Goal: Information Seeking & Learning: Learn about a topic

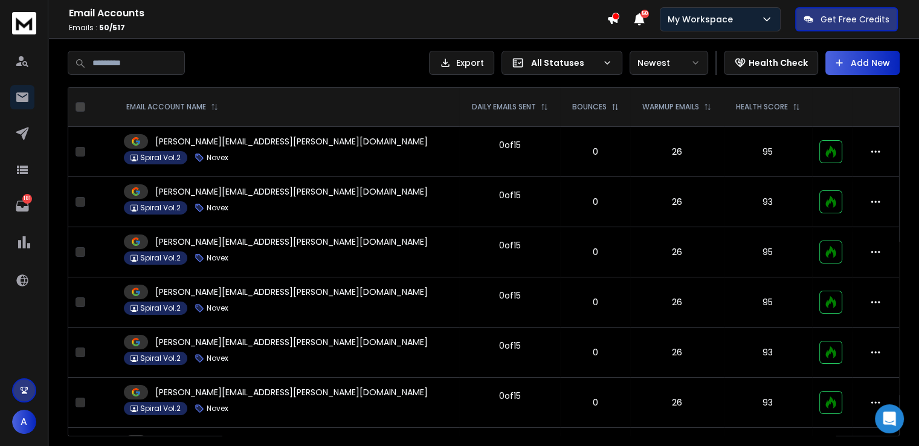
click at [770, 22] on icon "button" at bounding box center [767, 19] width 12 height 12
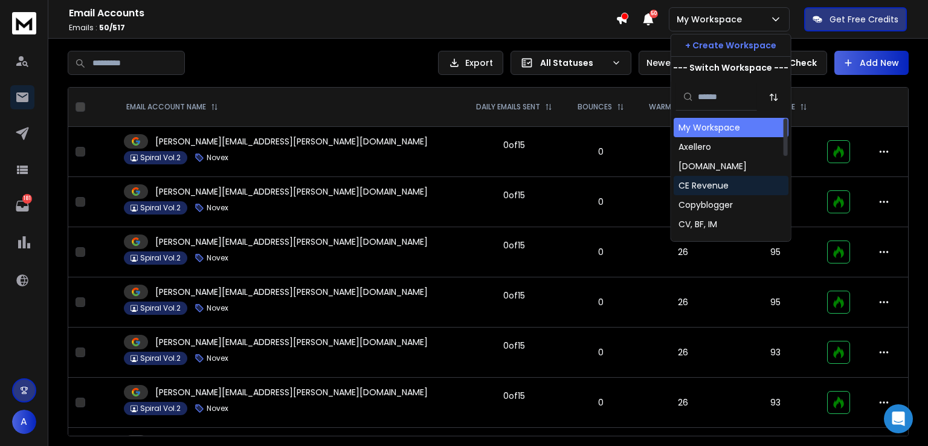
click at [747, 177] on div "CE Revenue" at bounding box center [731, 185] width 115 height 19
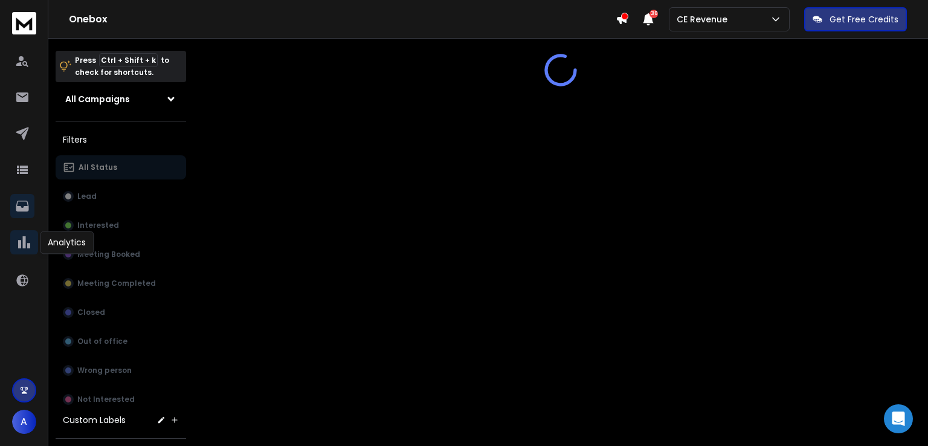
click at [33, 238] on icon at bounding box center [24, 242] width 18 height 18
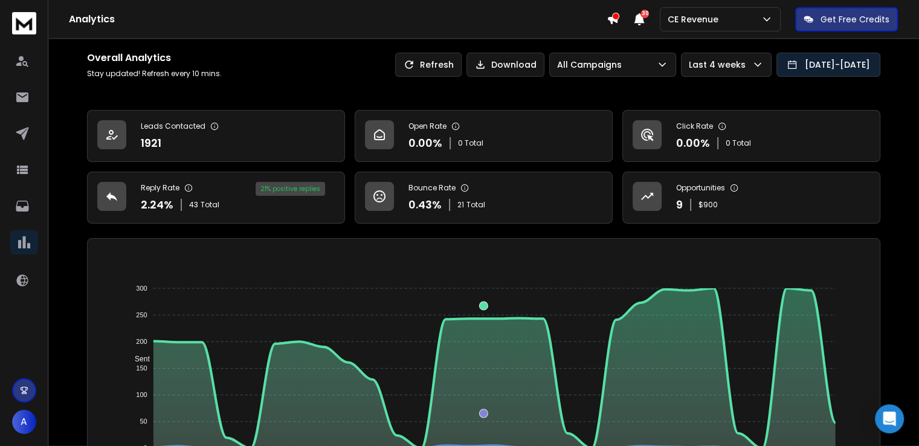
click at [863, 61] on button "[DATE] - [DATE]" at bounding box center [829, 65] width 104 height 24
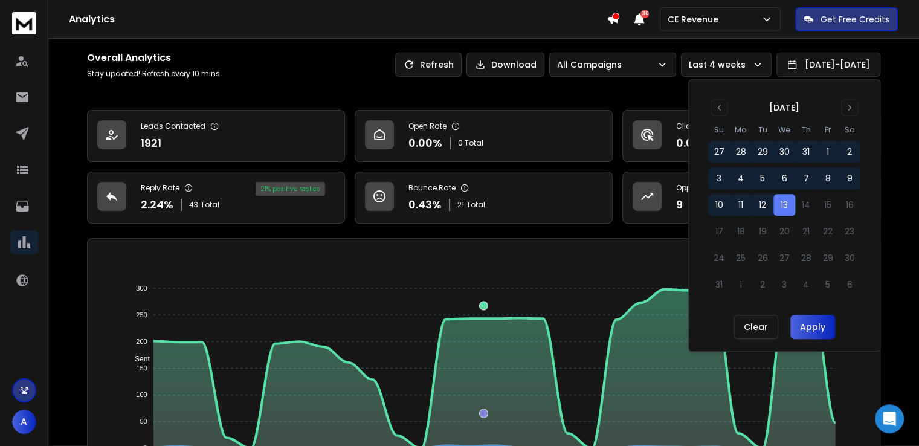
click at [744, 204] on button "11" at bounding box center [741, 205] width 22 height 22
click at [830, 154] on button "1" at bounding box center [828, 152] width 22 height 22
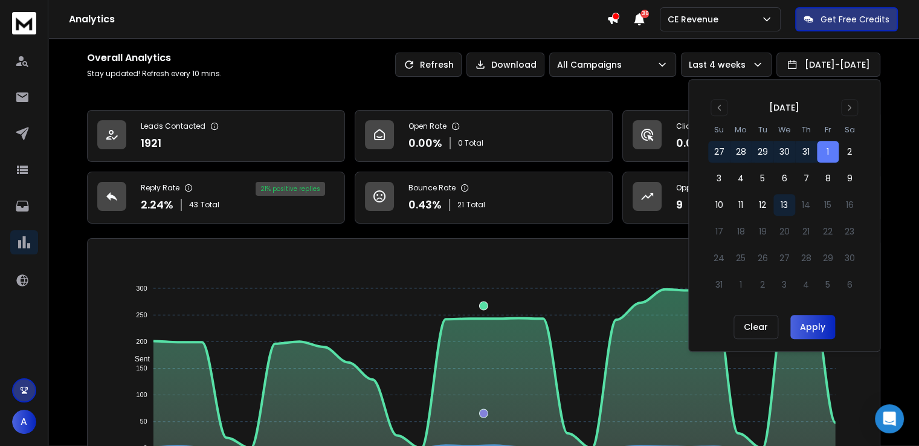
click at [832, 153] on button "1" at bounding box center [828, 152] width 22 height 22
click at [779, 204] on button "13" at bounding box center [785, 205] width 22 height 22
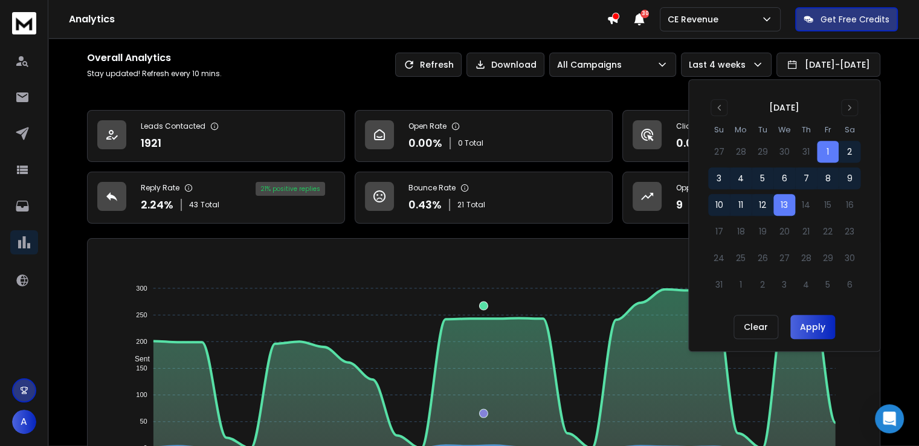
click at [811, 325] on button "Apply" at bounding box center [813, 327] width 45 height 24
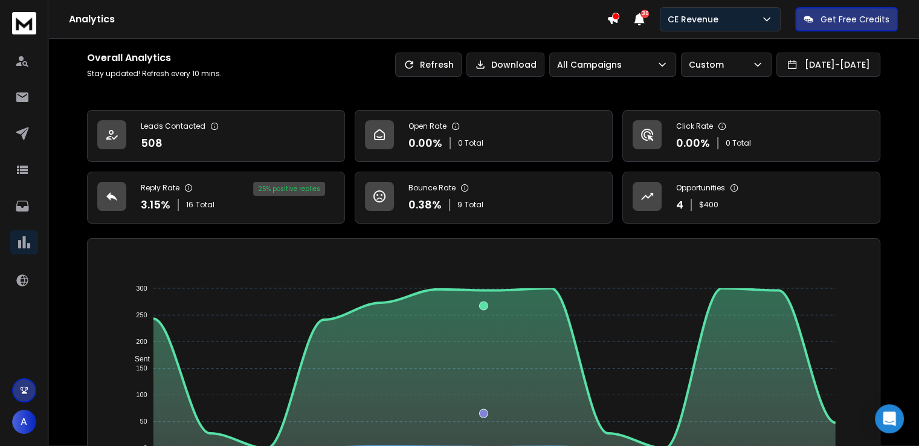
click at [719, 19] on p "CE Revenue" at bounding box center [696, 19] width 56 height 12
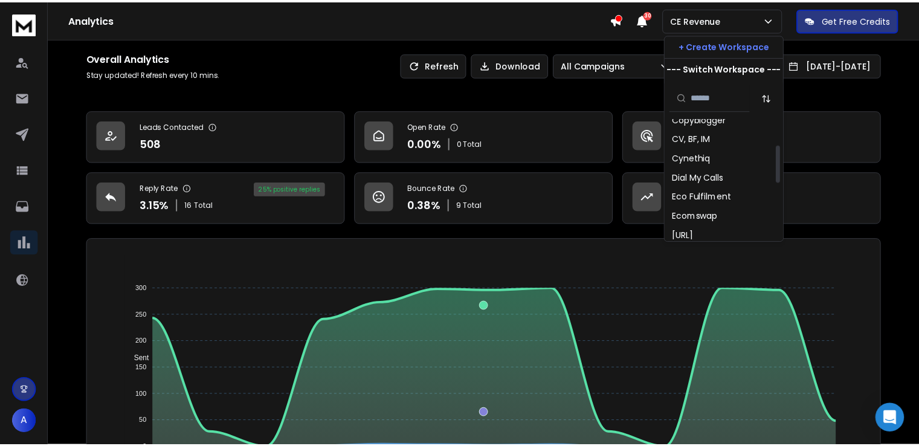
scroll to position [111, 0]
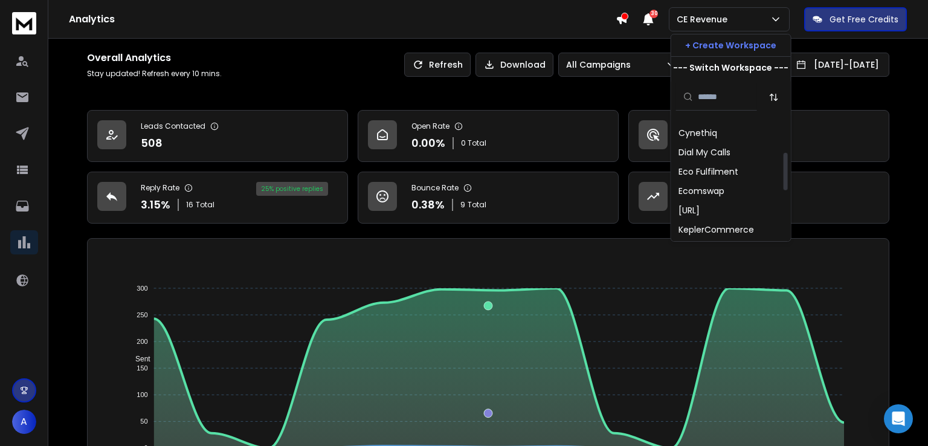
drag, startPoint x: 786, startPoint y: 138, endPoint x: 796, endPoint y: 172, distance: 35.0
click at [788, 172] on div at bounding box center [786, 171] width 4 height 37
click at [758, 210] on div "[URL]" at bounding box center [731, 210] width 115 height 19
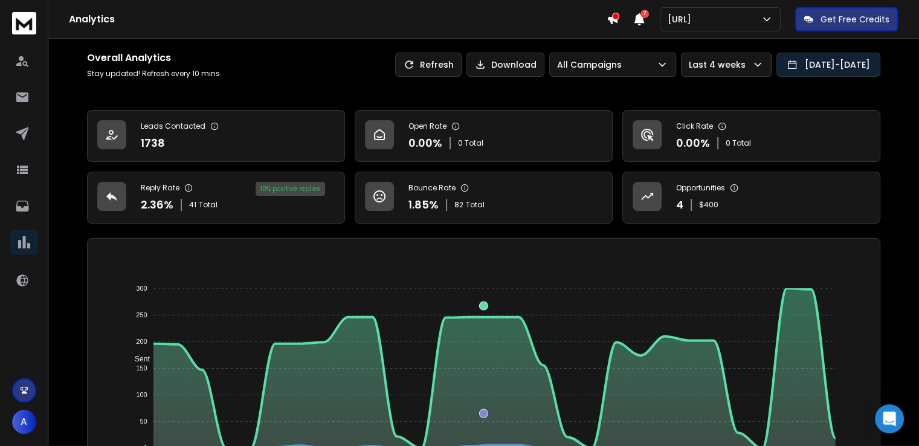
click at [807, 59] on button "[DATE] - [DATE]" at bounding box center [829, 65] width 104 height 24
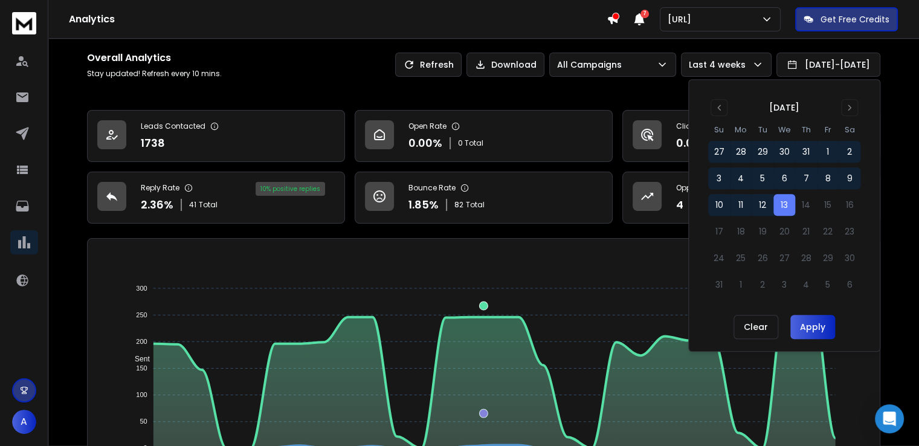
click at [834, 151] on button "1" at bounding box center [828, 152] width 22 height 22
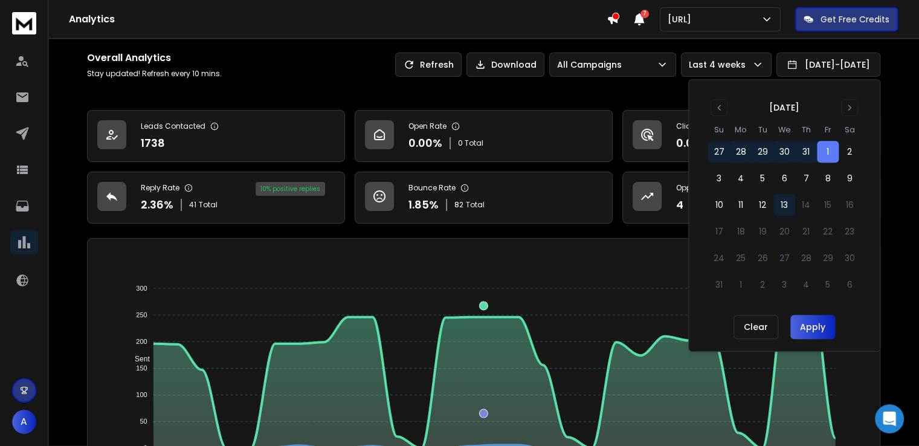
click at [785, 201] on button "13" at bounding box center [785, 205] width 22 height 22
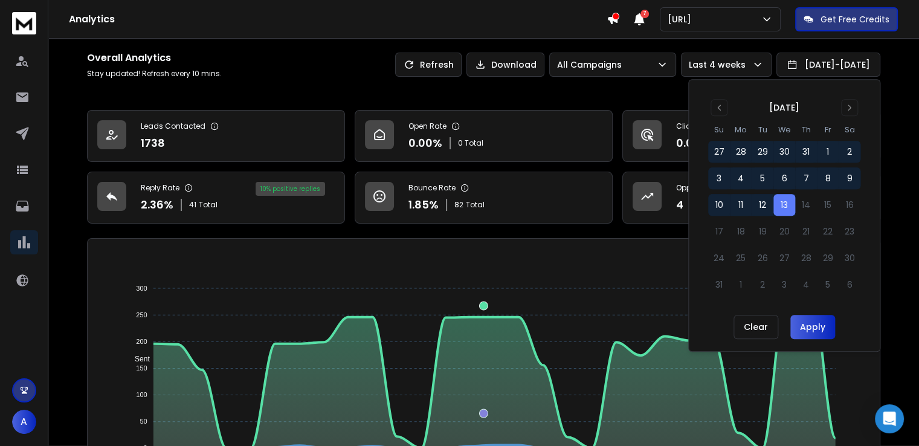
click at [824, 150] on button "1" at bounding box center [828, 152] width 22 height 22
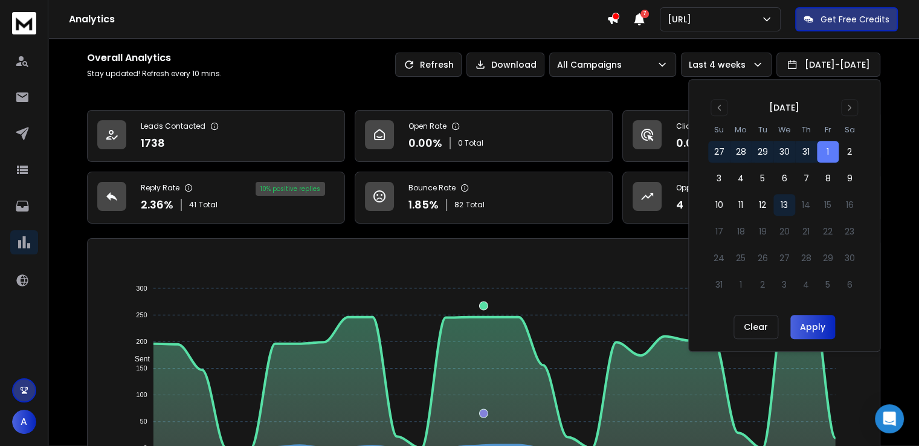
click at [824, 150] on button "1" at bounding box center [828, 152] width 22 height 22
click at [777, 215] on button "13" at bounding box center [785, 205] width 22 height 22
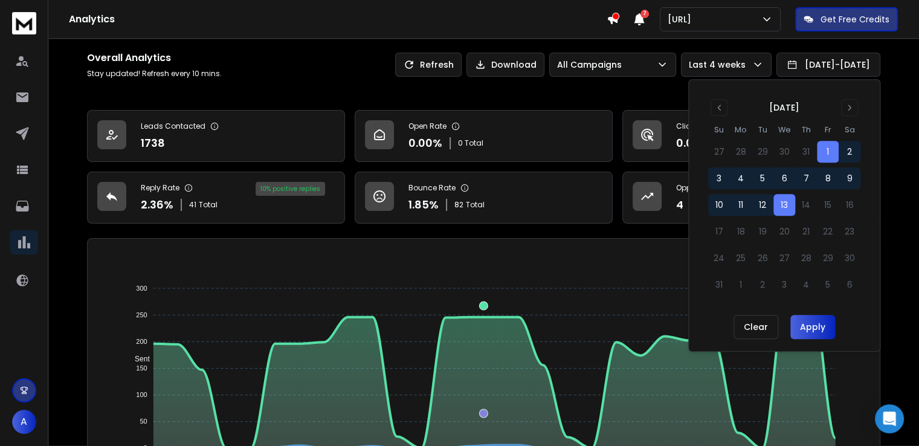
click at [827, 322] on button "Apply" at bounding box center [813, 327] width 45 height 24
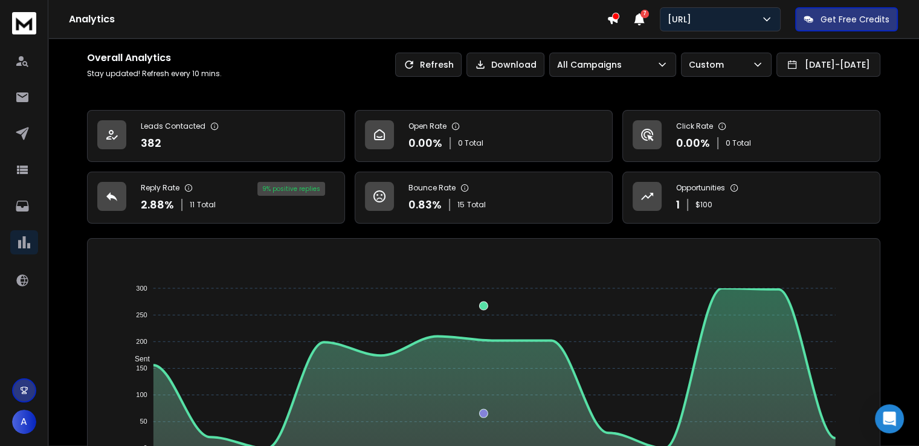
click at [763, 19] on icon "button" at bounding box center [767, 19] width 12 height 12
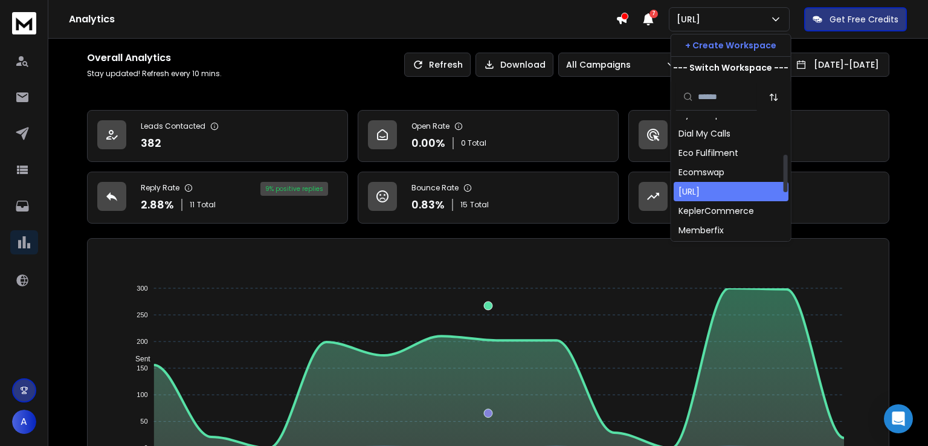
drag, startPoint x: 786, startPoint y: 140, endPoint x: 785, endPoint y: 192, distance: 51.4
click at [788, 183] on div at bounding box center [786, 173] width 4 height 37
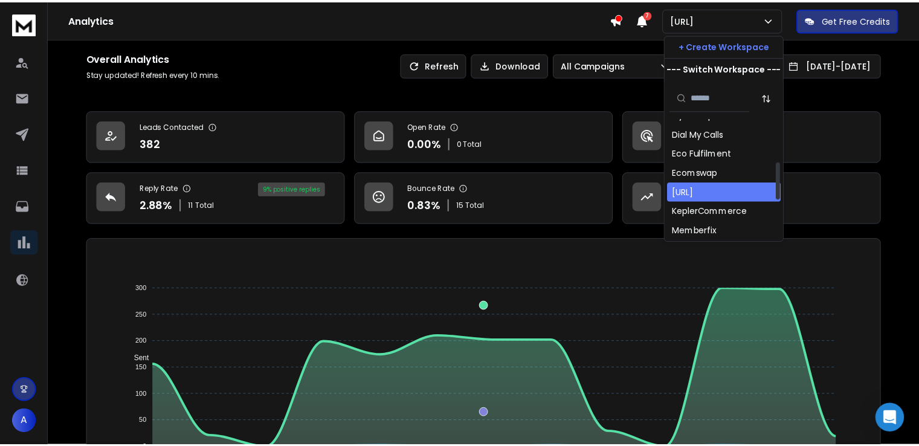
scroll to position [139, 0]
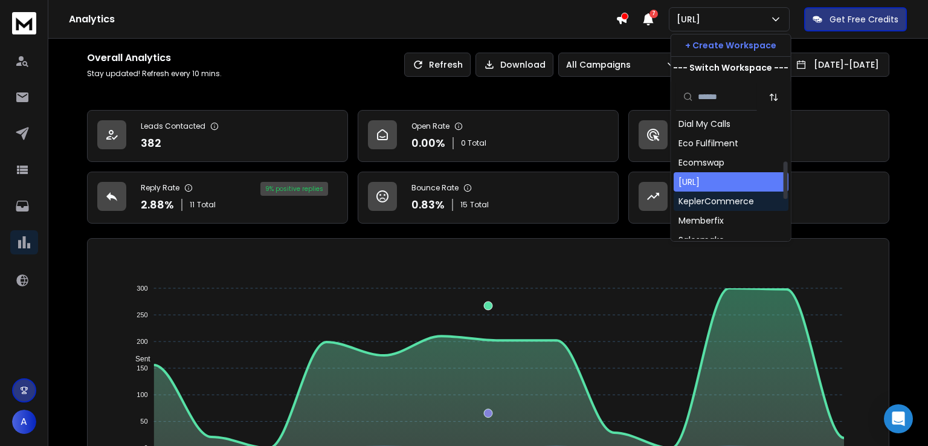
click at [770, 199] on div "KeplerCommerce" at bounding box center [731, 201] width 115 height 19
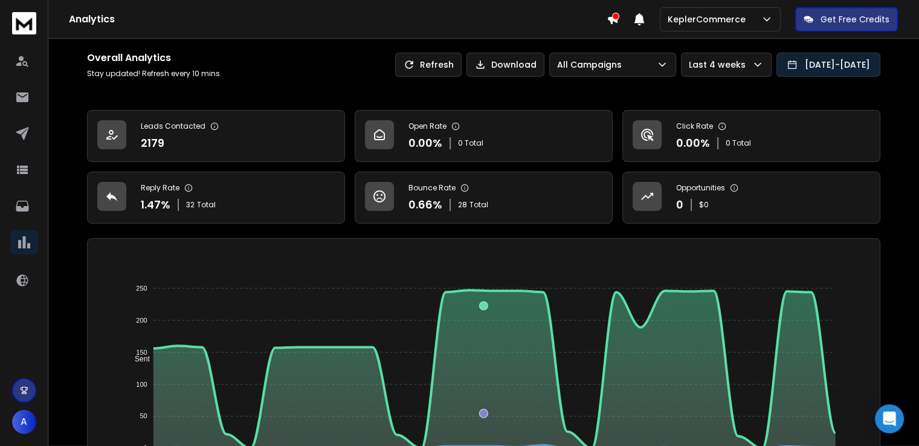
click at [786, 68] on button "[DATE] - [DATE]" at bounding box center [829, 65] width 104 height 24
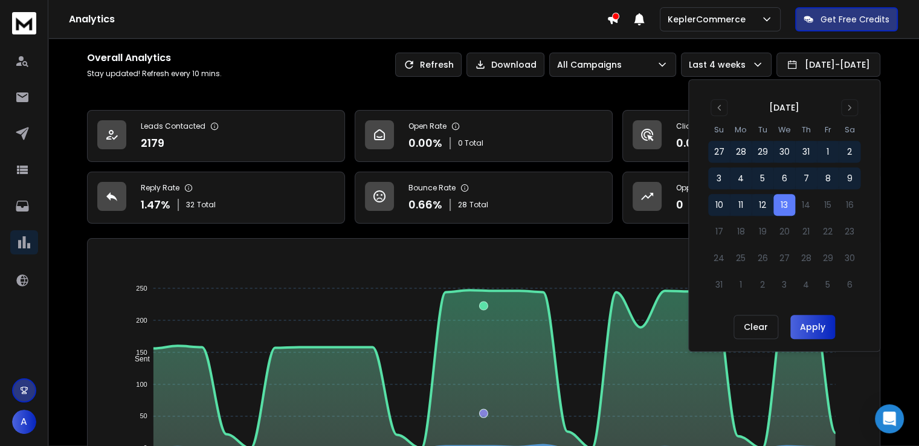
click at [837, 147] on button "1" at bounding box center [828, 152] width 22 height 22
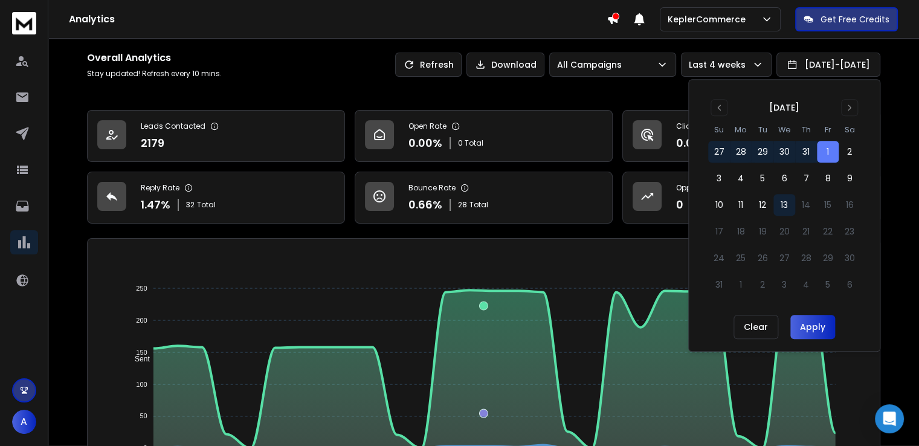
click at [835, 146] on button "1" at bounding box center [828, 152] width 22 height 22
click at [781, 199] on button "13" at bounding box center [785, 205] width 22 height 22
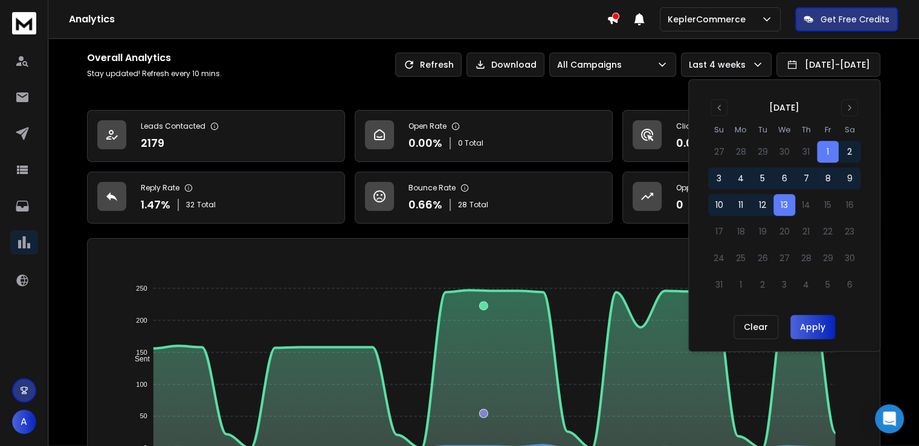
click at [808, 340] on div "[DATE] Su Mo Tu We Th Fr Sa 27 28 29 30 31 1 2 3 4 5 6 7 8 9 10 11 12 13 14 15 …" at bounding box center [784, 215] width 191 height 271
click at [803, 332] on button "Apply" at bounding box center [813, 327] width 45 height 24
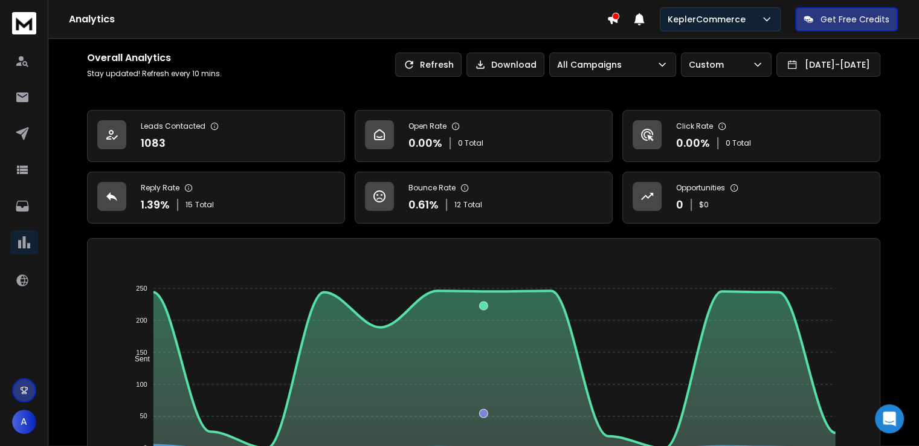
click at [733, 26] on button "KeplerCommerce" at bounding box center [720, 19] width 121 height 24
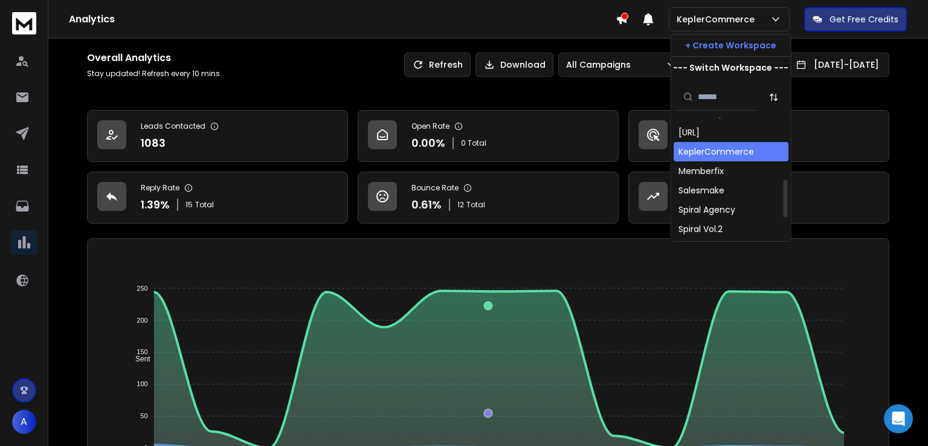
scroll to position [210, 0]
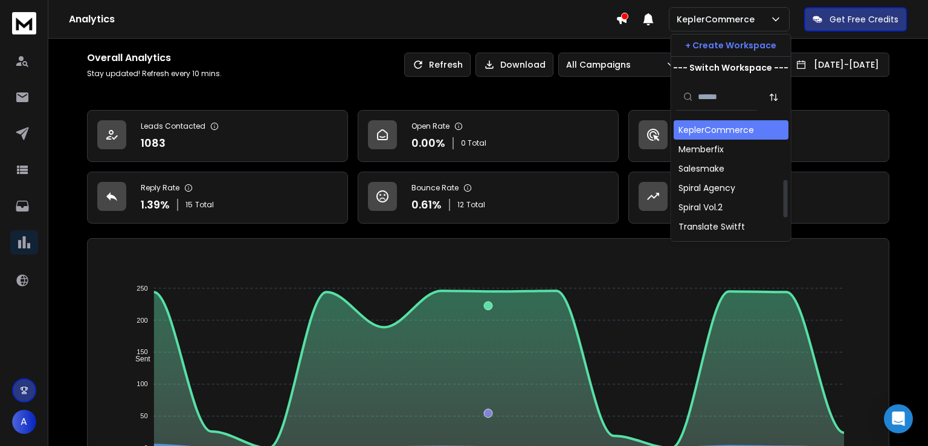
drag, startPoint x: 785, startPoint y: 143, endPoint x: 798, endPoint y: 208, distance: 66.0
click at [788, 209] on div at bounding box center [786, 198] width 4 height 37
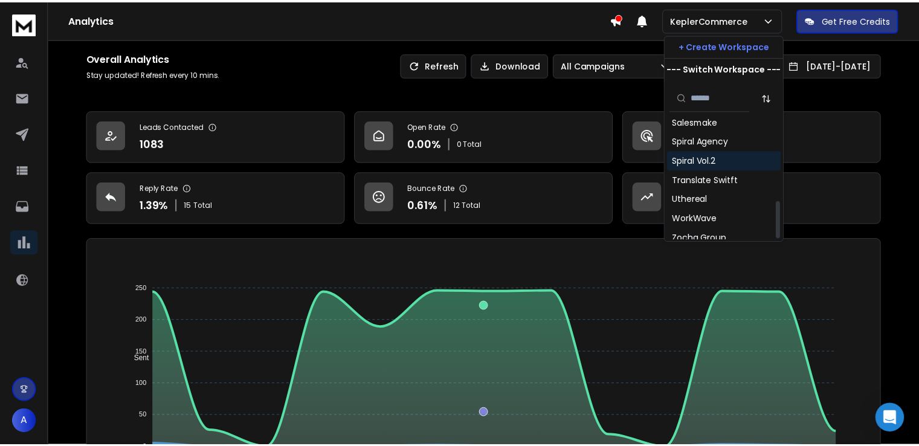
scroll to position [266, 0]
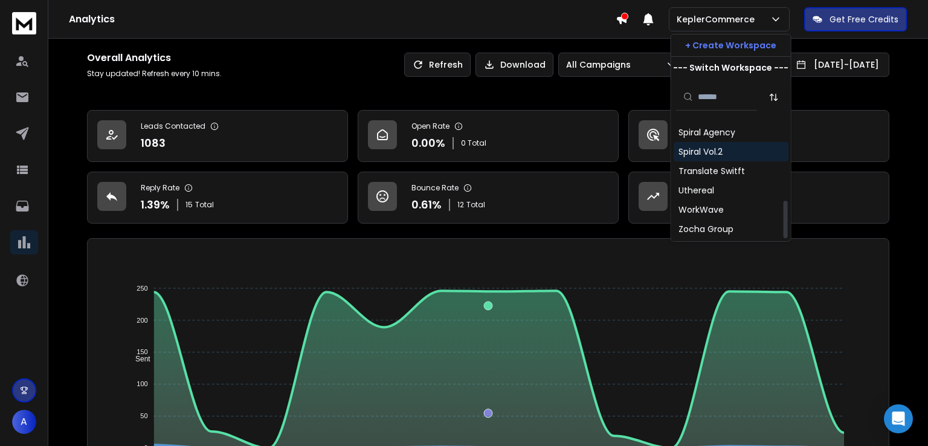
drag, startPoint x: 783, startPoint y: 206, endPoint x: 773, endPoint y: 211, distance: 11.9
click at [788, 228] on div at bounding box center [786, 219] width 4 height 37
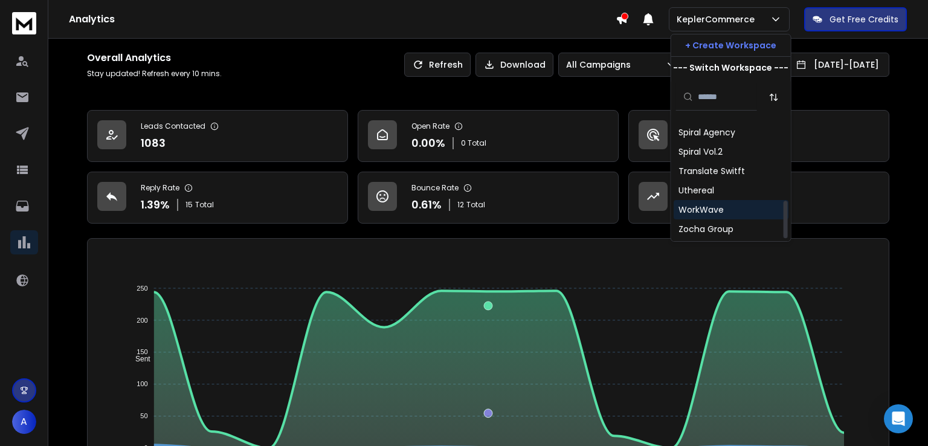
click at [753, 190] on div "Uthereal" at bounding box center [731, 190] width 115 height 19
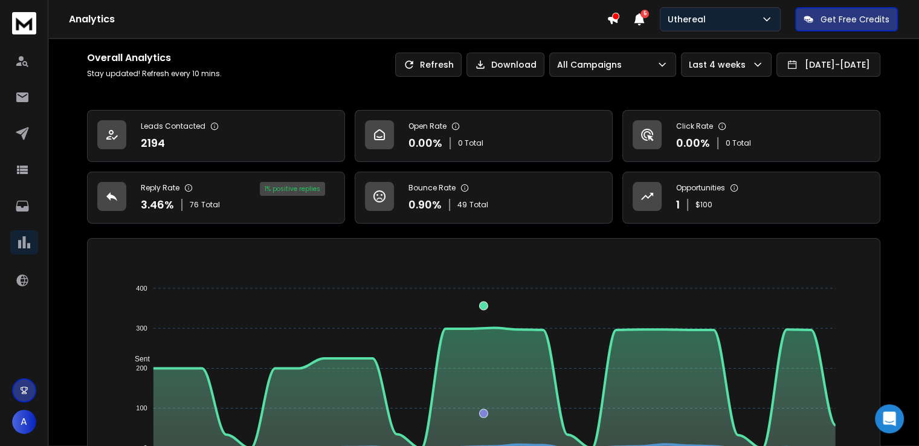
click at [773, 18] on icon "button" at bounding box center [767, 19] width 12 height 12
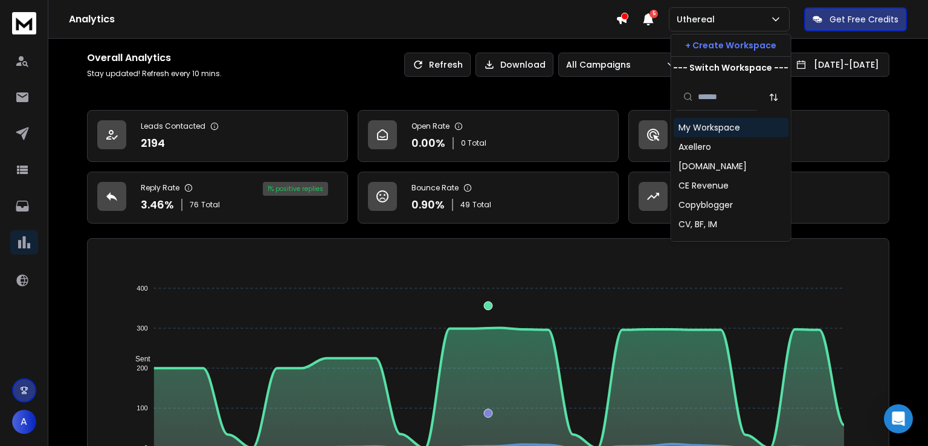
click at [747, 125] on div "My Workspace" at bounding box center [731, 127] width 115 height 19
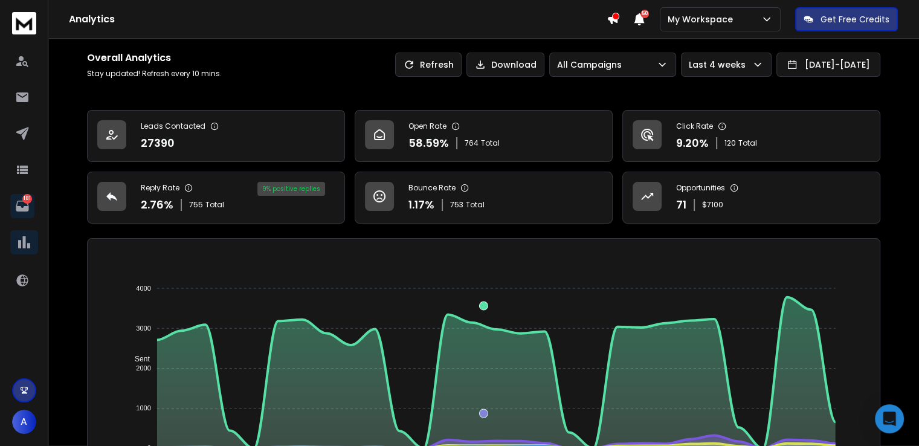
click at [31, 196] on link "181" at bounding box center [22, 206] width 24 height 24
